Goal: Task Accomplishment & Management: Manage account settings

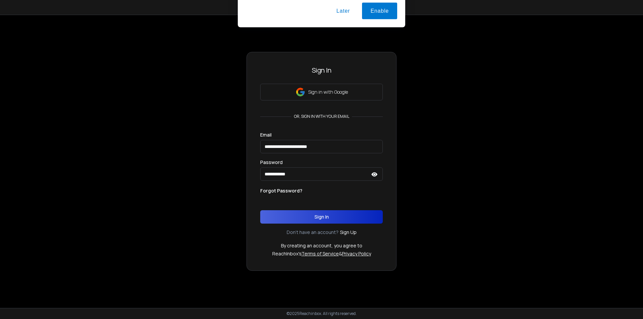
type input "**********"
click at [303, 218] on button "Sign In" at bounding box center [321, 216] width 123 height 13
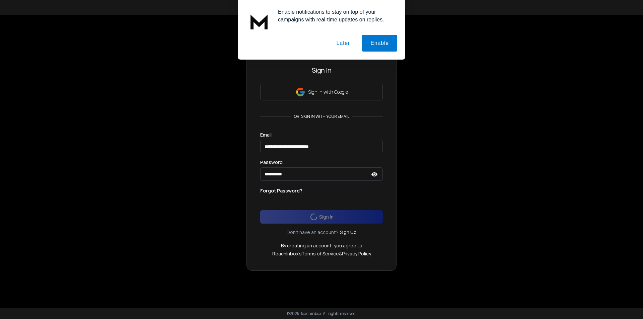
click at [345, 43] on button "Later" at bounding box center [343, 43] width 30 height 17
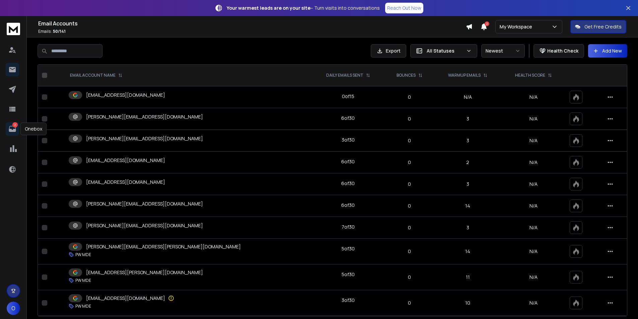
click at [12, 127] on icon at bounding box center [12, 129] width 8 height 8
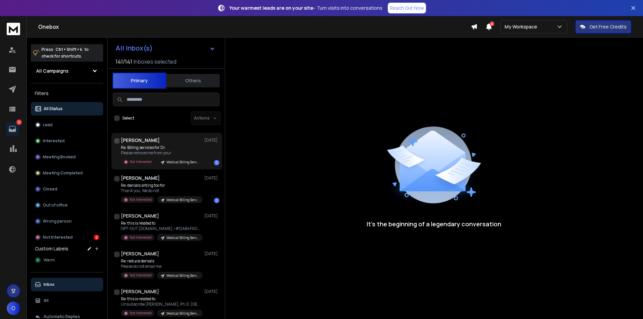
click at [160, 142] on div "[PERSON_NAME] [DATE]" at bounding box center [170, 140] width 99 height 7
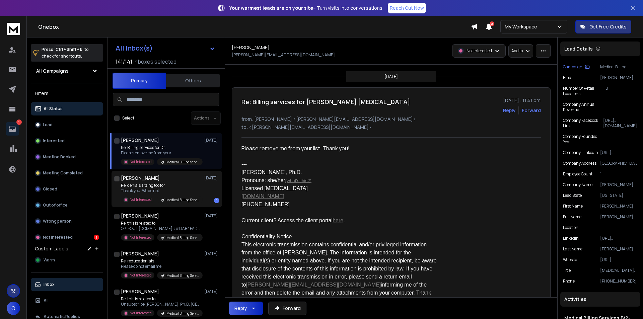
click at [161, 186] on p "Re: denials sitting too for" at bounding box center [161, 185] width 80 height 5
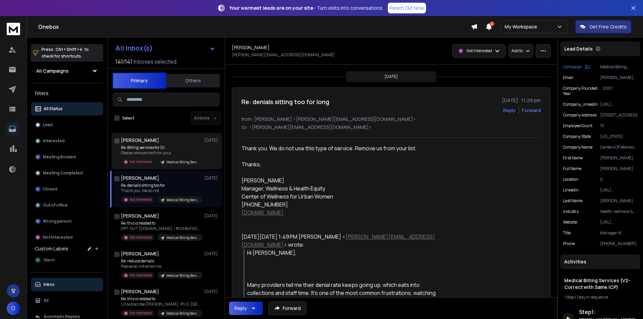
click at [142, 152] on p "Please remove me from your" at bounding box center [161, 152] width 80 height 5
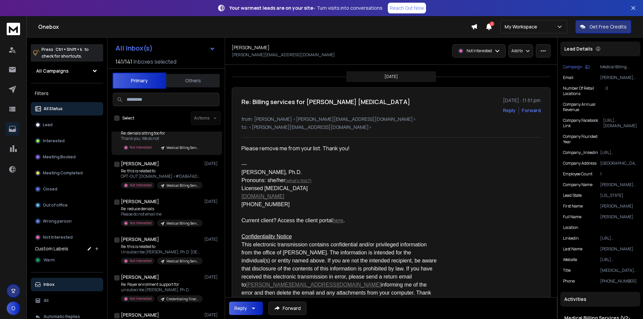
scroll to position [67, 0]
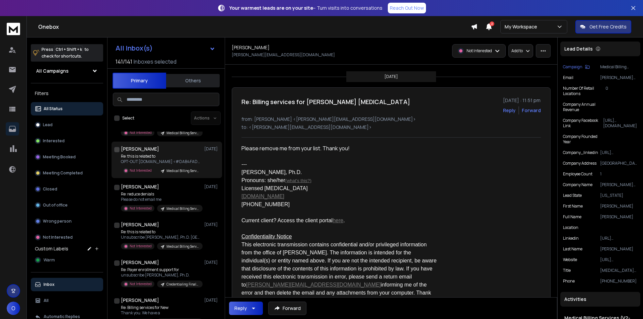
click at [167, 158] on p "Re: this is related to" at bounding box center [161, 156] width 80 height 5
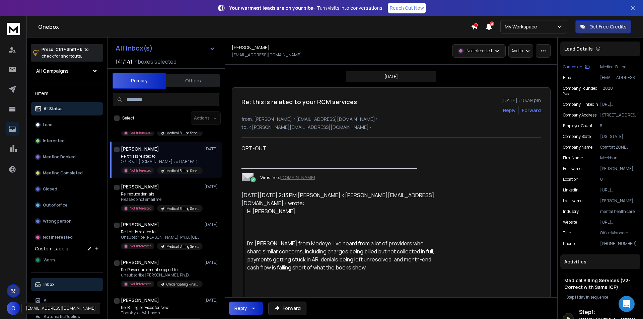
click at [11, 308] on span "O" at bounding box center [13, 308] width 13 height 13
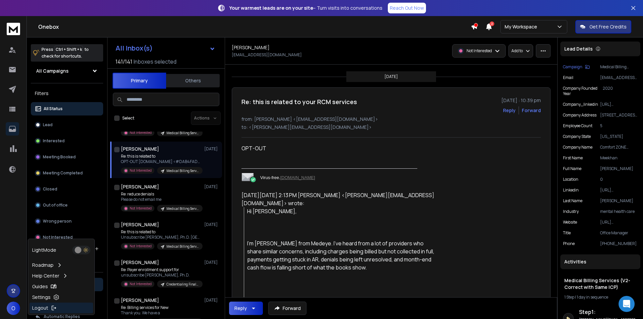
click at [53, 308] on icon at bounding box center [54, 308] width 6 height 6
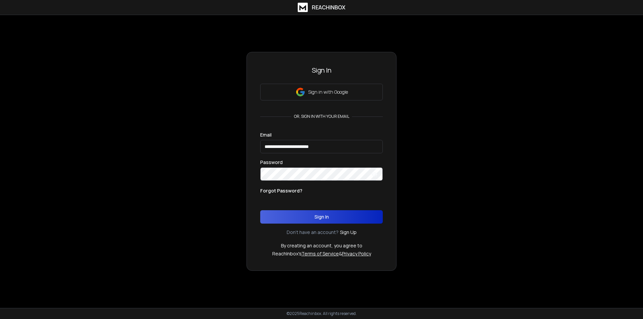
drag, startPoint x: 0, startPoint y: 0, endPoint x: 305, endPoint y: 146, distance: 337.9
click at [305, 146] on input "**********" at bounding box center [321, 146] width 123 height 13
type input "**********"
click at [319, 218] on button "Sign In" at bounding box center [321, 216] width 123 height 13
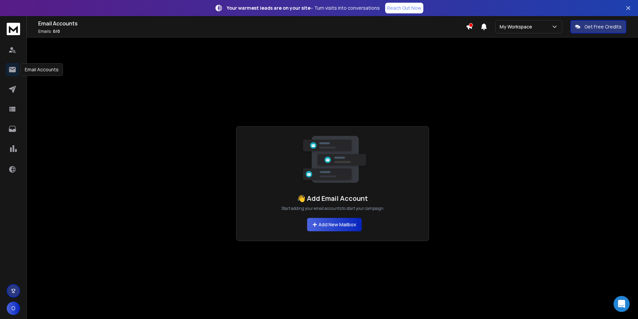
click at [10, 71] on icon at bounding box center [12, 69] width 7 height 5
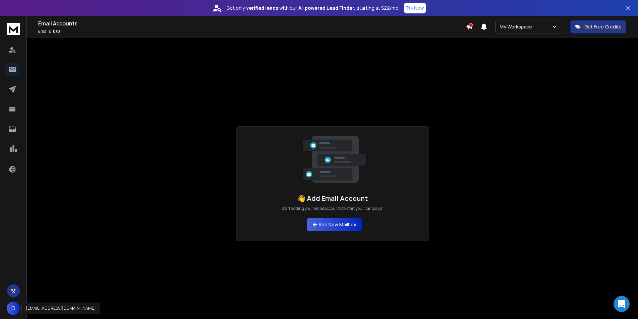
click at [10, 308] on span "O" at bounding box center [13, 308] width 13 height 13
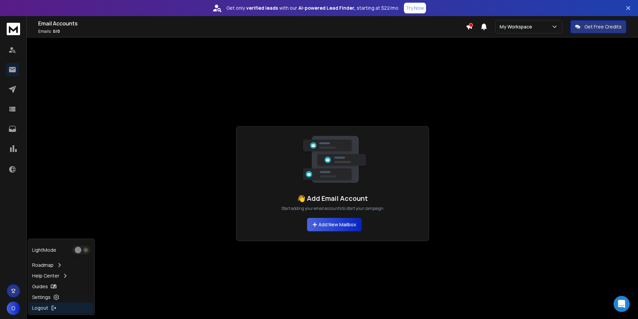
click at [49, 308] on div "Logout" at bounding box center [61, 308] width 64 height 11
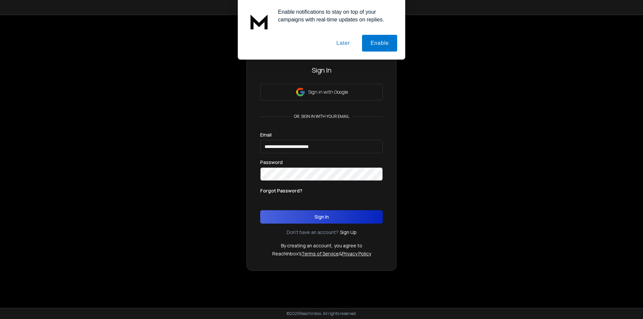
click at [317, 145] on input "**********" at bounding box center [321, 146] width 123 height 13
type input "**********"
click at [315, 216] on button "Sign In" at bounding box center [321, 216] width 123 height 13
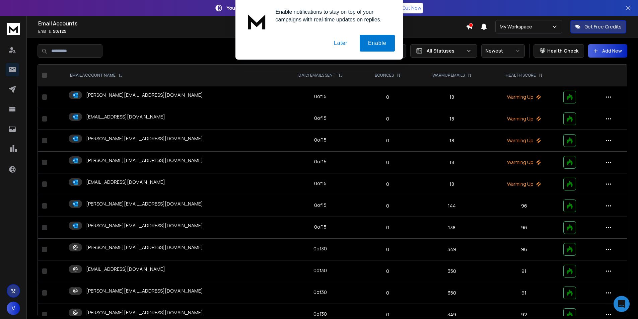
click at [340, 43] on button "Later" at bounding box center [341, 43] width 30 height 17
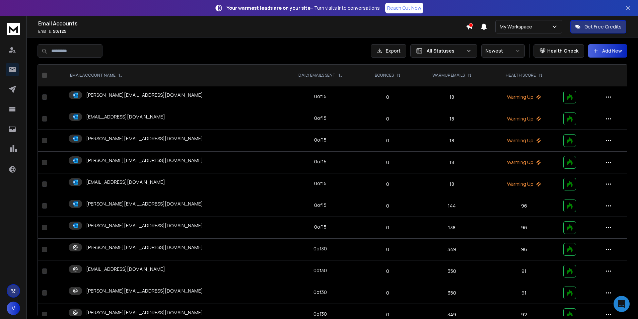
click at [415, 160] on td "18" at bounding box center [452, 163] width 74 height 22
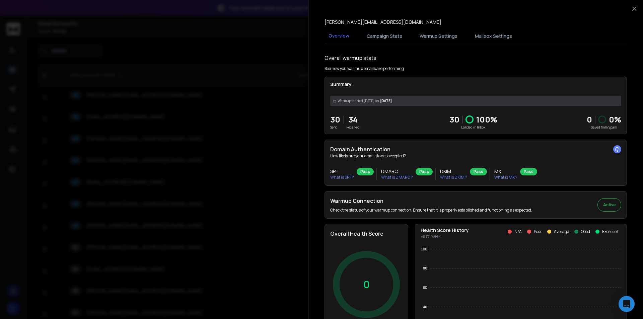
click at [235, 121] on div at bounding box center [321, 159] width 643 height 319
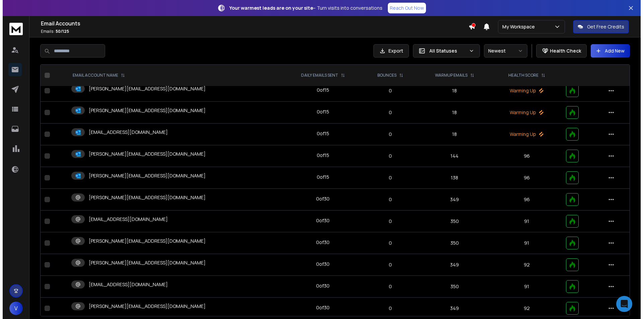
scroll to position [67, 0]
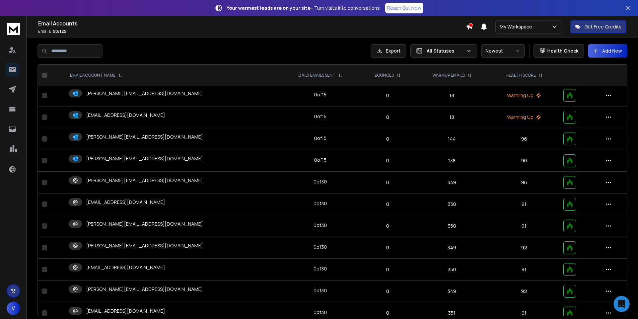
click at [180, 140] on div "matthew@onemedmarketing.us" at bounding box center [172, 137] width 207 height 8
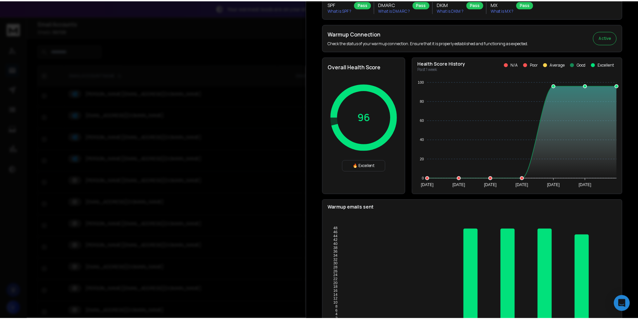
scroll to position [212, 0]
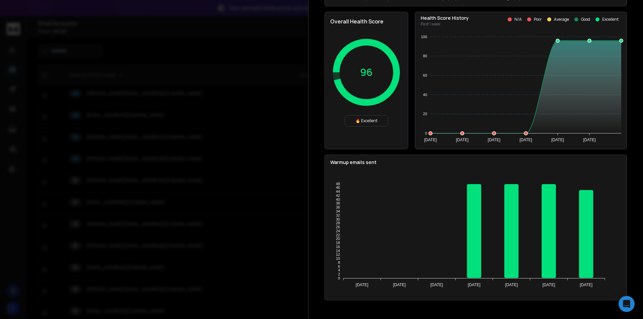
click at [213, 194] on div at bounding box center [321, 159] width 643 height 319
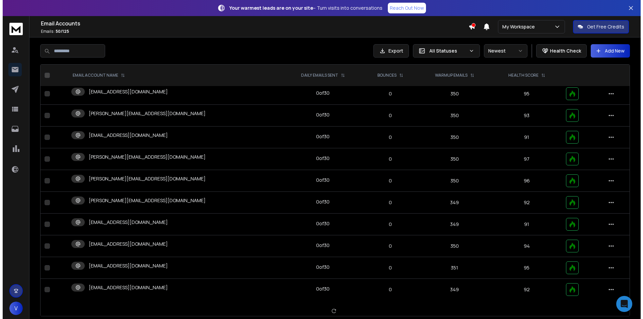
scroll to position [875, 0]
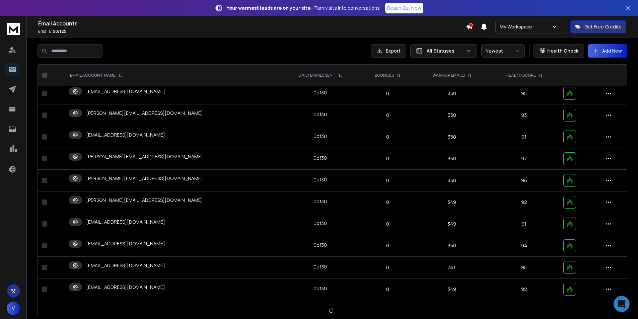
click at [312, 217] on td "0 of 30" at bounding box center [320, 221] width 81 height 17
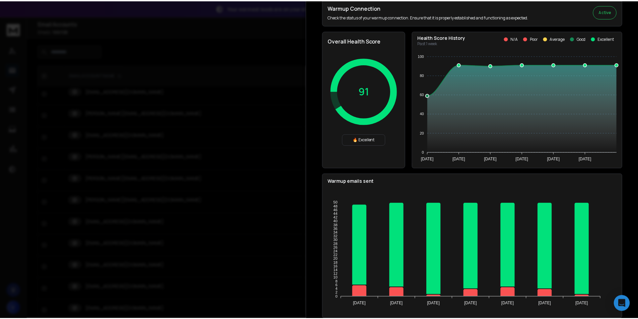
scroll to position [212, 0]
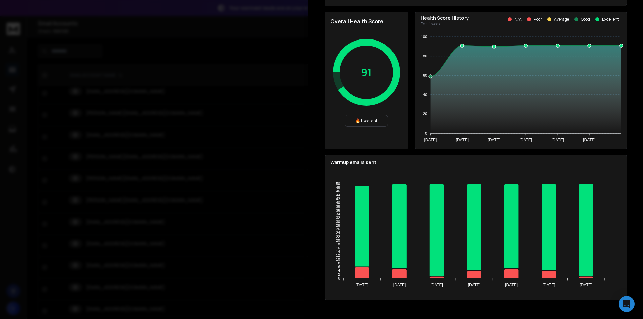
click at [250, 159] on div at bounding box center [321, 159] width 643 height 319
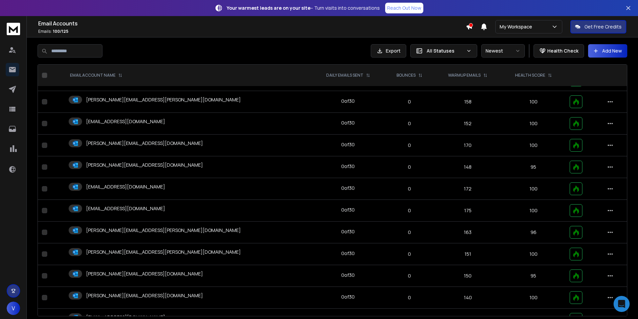
scroll to position [1612, 0]
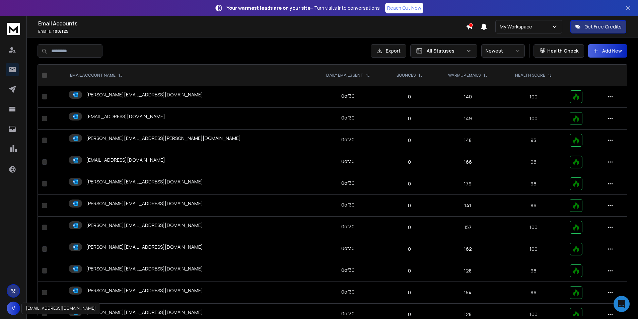
click at [10, 307] on span "V" at bounding box center [13, 308] width 13 height 13
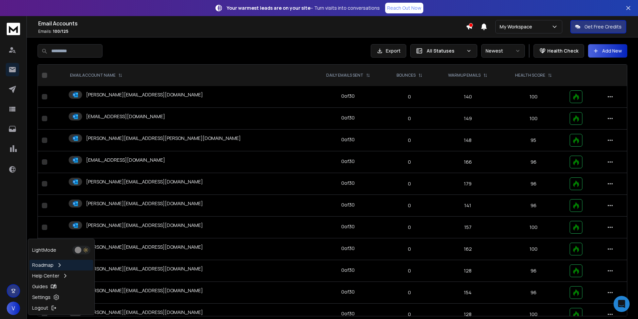
click at [86, 251] on icon at bounding box center [85, 250] width 5 height 5
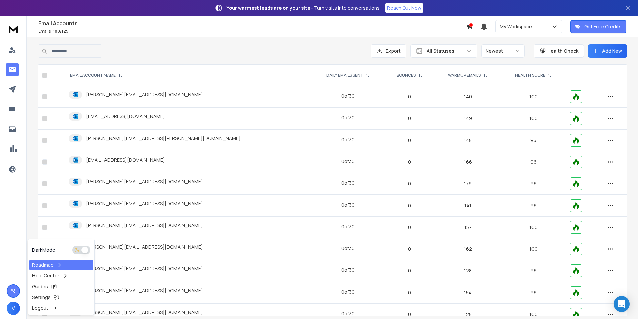
click at [11, 215] on div "V" at bounding box center [13, 169] width 27 height 306
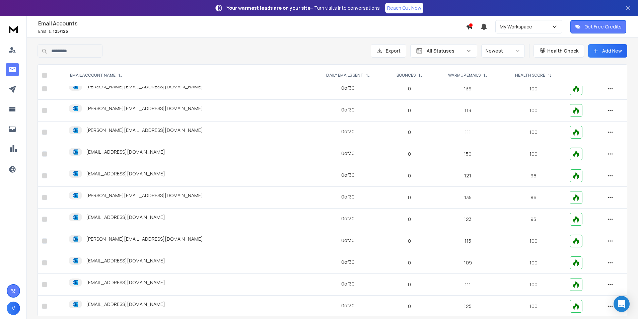
scroll to position [2497, 0]
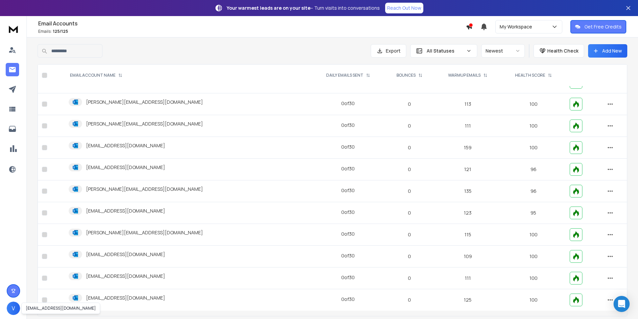
click at [10, 312] on span "V" at bounding box center [13, 308] width 13 height 13
click at [45, 294] on div "Settings" at bounding box center [61, 297] width 64 height 11
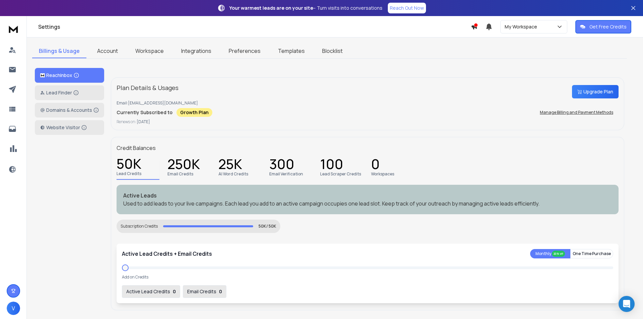
click at [583, 112] on p "Manage Billing and Payment Methods" at bounding box center [576, 112] width 73 height 5
click at [13, 74] on link at bounding box center [12, 69] width 13 height 13
